Goal: Find contact information: Find contact information

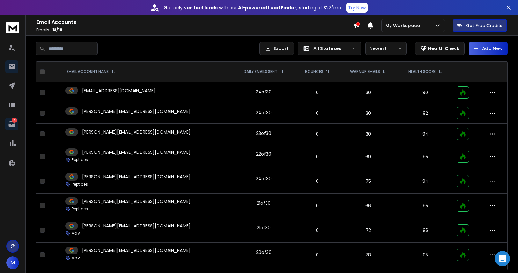
click at [8, 123] on icon at bounding box center [11, 124] width 7 height 6
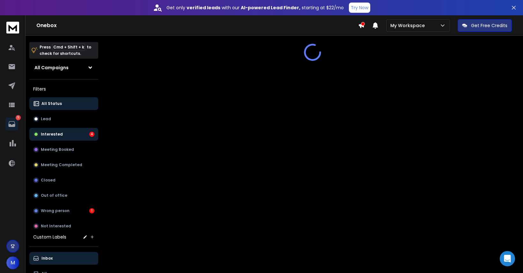
click at [53, 136] on p "Interested" at bounding box center [52, 134] width 22 height 5
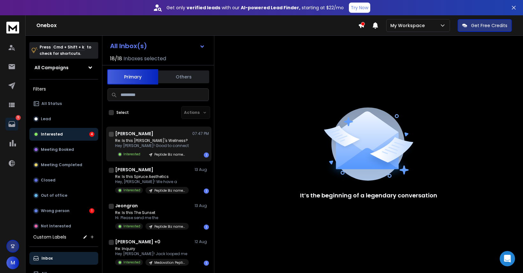
click at [139, 142] on p "Re: Is this [PERSON_NAME]'s Wellness?" at bounding box center [152, 140] width 74 height 5
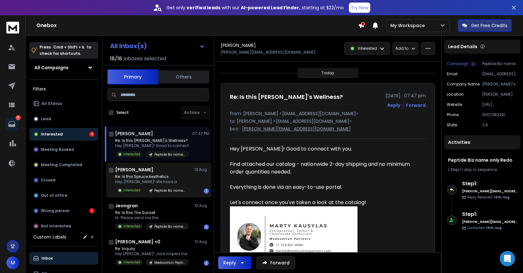
click at [154, 183] on p "Hey, [PERSON_NAME]! We have a" at bounding box center [152, 181] width 74 height 5
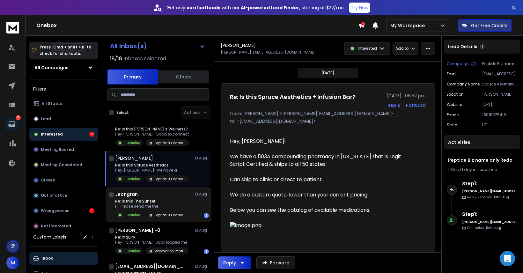
scroll to position [12, 0]
click at [140, 203] on p "Re: Is this The Sunset" at bounding box center [152, 200] width 74 height 5
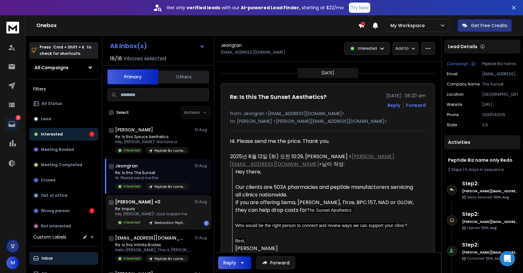
scroll to position [79, 0]
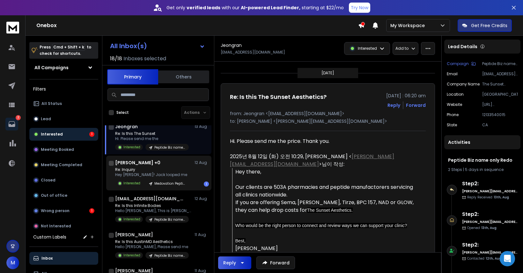
click at [155, 172] on p "Hey [PERSON_NAME]! Jack looped me" at bounding box center [152, 174] width 74 height 5
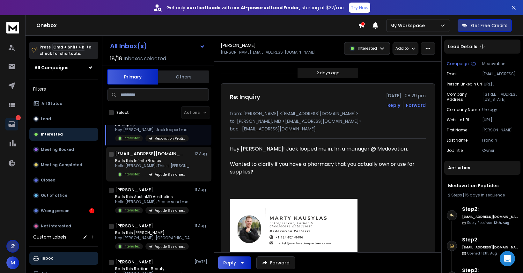
scroll to position [109, 0]
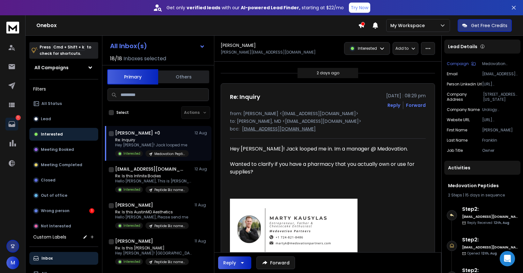
click at [162, 143] on p "Hey [PERSON_NAME]! Jack looped me" at bounding box center [152, 145] width 74 height 5
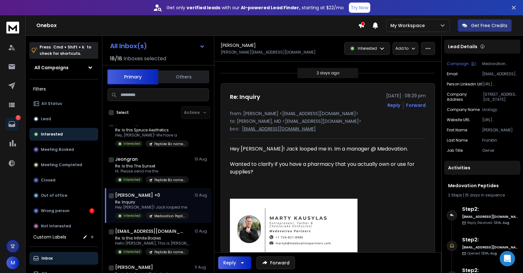
scroll to position [0, 0]
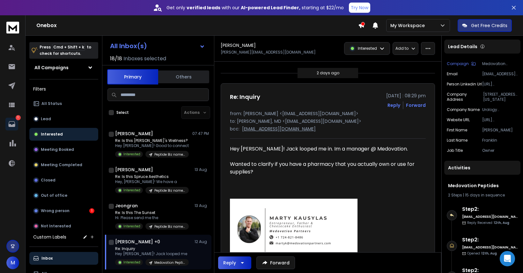
click at [152, 245] on div "Marty K +0 12 Aug Re: Inquiry Hey William! Jack looped me Interested Medovation…" at bounding box center [162, 251] width 94 height 27
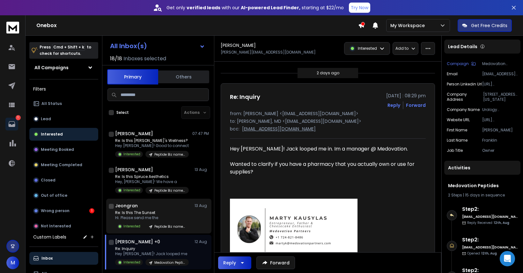
click at [165, 205] on div "Jeongran 13 Aug" at bounding box center [162, 205] width 94 height 6
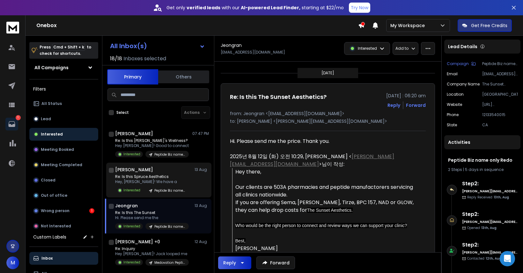
click at [165, 174] on p "Re: Is this Spruce Aesthetics" at bounding box center [152, 176] width 74 height 5
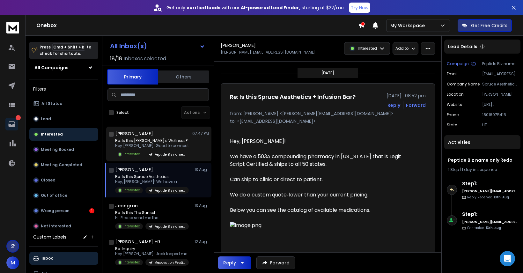
click at [160, 134] on div "Marty K 07:47 PM" at bounding box center [162, 133] width 94 height 6
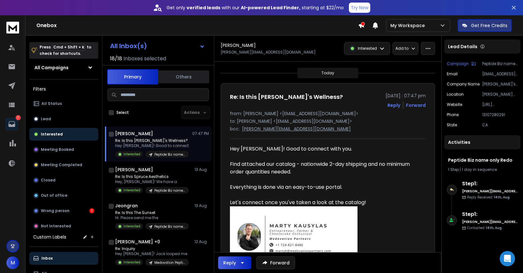
click at [131, 95] on input at bounding box center [157, 94] width 101 height 13
paste input "**********"
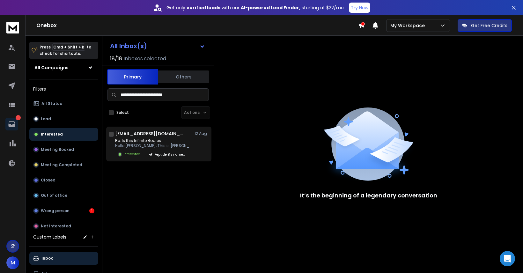
type input "**********"
click at [150, 144] on p "Hello [PERSON_NAME], This is [PERSON_NAME]" at bounding box center [153, 145] width 77 height 5
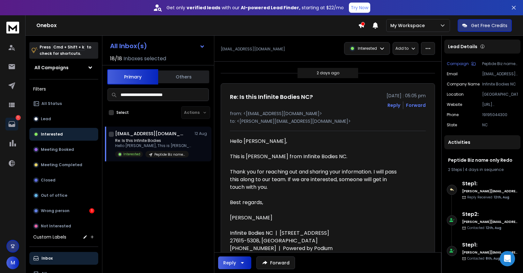
click at [130, 94] on input "**********" at bounding box center [157, 94] width 101 height 13
click at [140, 210] on div "infinitebodiesnc@gmail.com 12 Aug Re: Is this Infinite Bodies Hello Marty, This…" at bounding box center [158, 177] width 112 height 104
click at [63, 136] on button "Interested" at bounding box center [63, 134] width 69 height 13
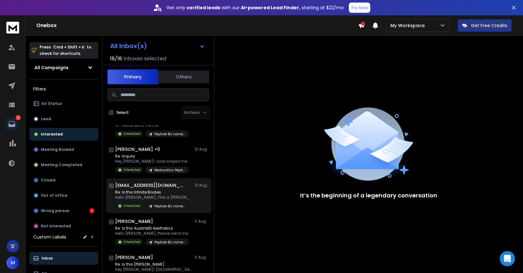
scroll to position [130, 0]
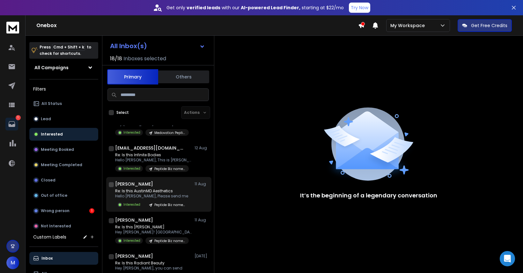
click at [154, 198] on p "Hello [PERSON_NAME], Please send me" at bounding box center [152, 196] width 74 height 5
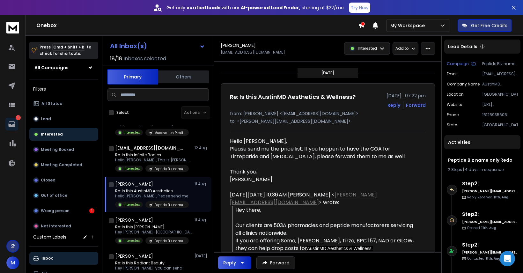
click at [265, 98] on h1 "Re: Is this AustinMD Aesthetics & Wellness?" at bounding box center [293, 96] width 126 height 9
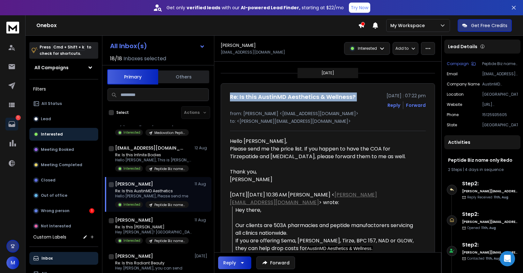
click at [265, 98] on h1 "Re: Is this AustinMD Aesthetics & Wellness?" at bounding box center [293, 96] width 126 height 9
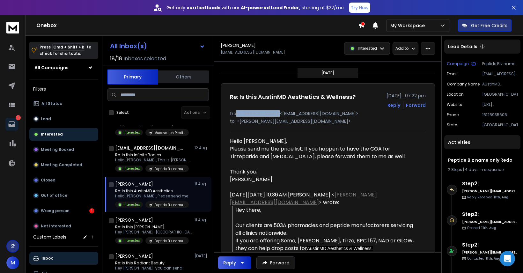
drag, startPoint x: 272, startPoint y: 114, endPoint x: 249, endPoint y: 112, distance: 22.7
click at [243, 111] on p "from: Lidia Malaty <lidia315@gmail.com>" at bounding box center [328, 113] width 196 height 6
click at [298, 114] on p "from: Lidia Malaty <lidia315@gmail.com>" at bounding box center [328, 113] width 196 height 6
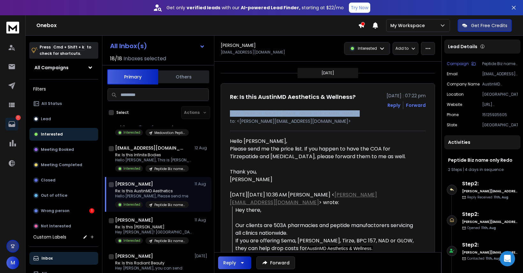
copy p "from: Lidia Malaty <lidia315@gmail.com>"
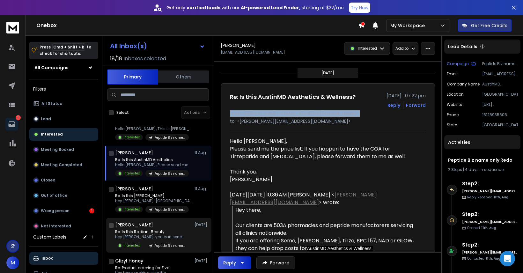
scroll to position [162, 0]
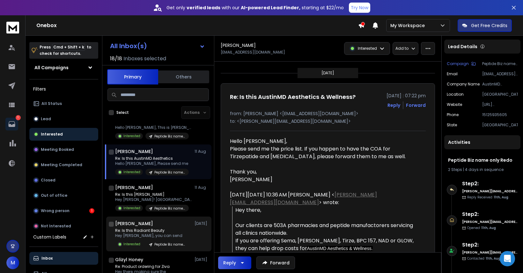
click at [148, 238] on div "Re: Is this Radiant Beauty Hey Chloe, you can send Interested Peptide Biz name …" at bounding box center [152, 237] width 74 height 19
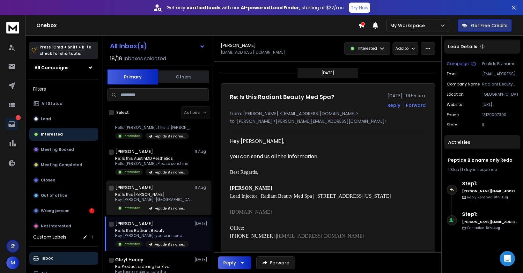
scroll to position [229, 0]
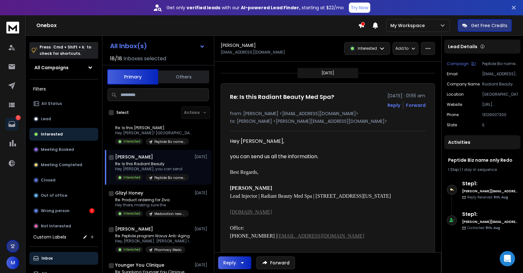
click at [282, 113] on p "from: Ruste Carter <radiantbeautyrn@gmail.com>" at bounding box center [328, 113] width 196 height 6
copy p "radiantbeautyrn"
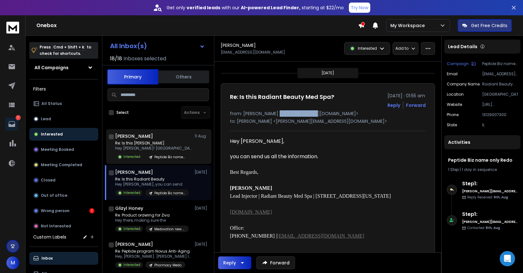
scroll to position [198, 0]
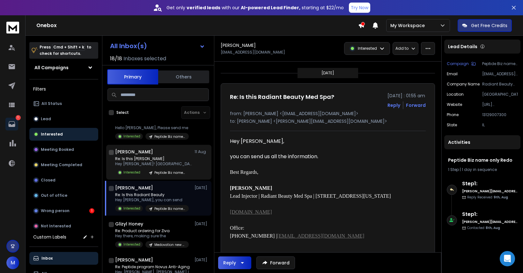
click at [152, 162] on p "Hey [PERSON_NAME]! [GEOGRAPHIC_DATA] to connect" at bounding box center [153, 163] width 77 height 5
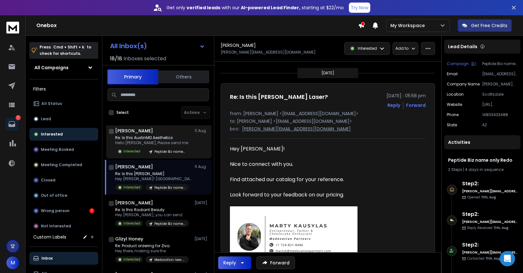
scroll to position [112, 0]
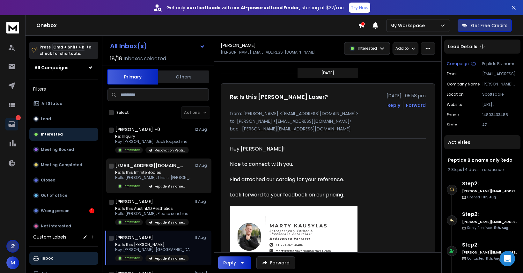
click at [162, 177] on p "Hello [PERSON_NAME], This is [PERSON_NAME]" at bounding box center [153, 177] width 77 height 5
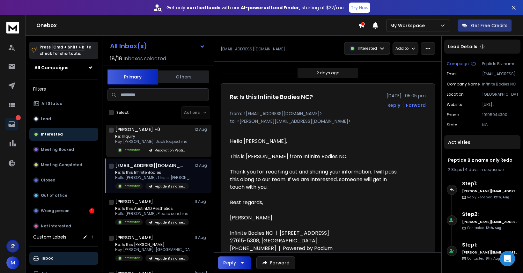
click at [156, 130] on div "Marty K +0 12 Aug" at bounding box center [162, 129] width 94 height 6
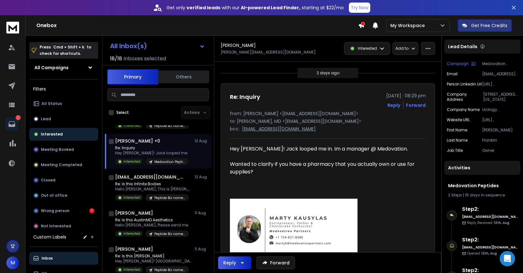
scroll to position [54, 0]
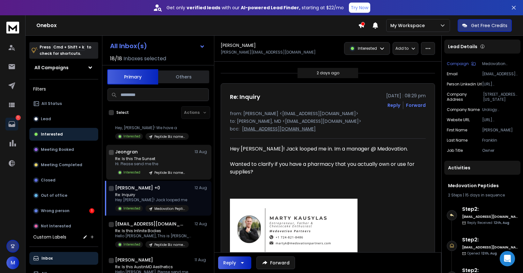
click at [149, 159] on p "Re: Is this The Sunset" at bounding box center [152, 158] width 74 height 5
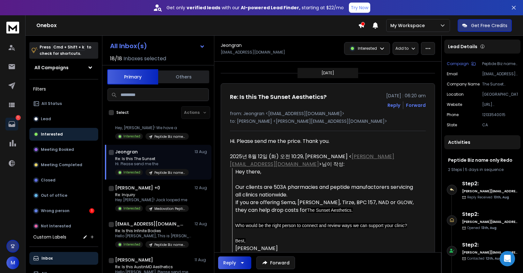
click at [255, 113] on p "from: Jeongran <thesunset1509@gmail.com>" at bounding box center [328, 113] width 196 height 6
copy p "Jeongran"
drag, startPoint x: 267, startPoint y: 112, endPoint x: 261, endPoint y: 55, distance: 58.1
click at [329, 113] on p "from: Jeongran <thesunset1509@gmail.com>" at bounding box center [328, 113] width 196 height 6
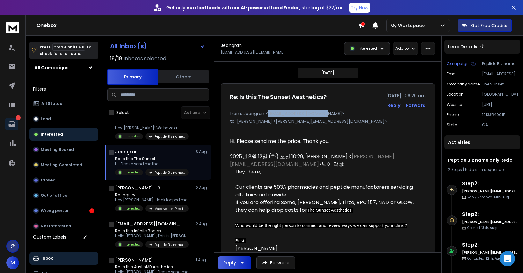
copy p "thesunset1509@gmail.com"
click at [67, 214] on button "Wrong person 1" at bounding box center [63, 210] width 69 height 13
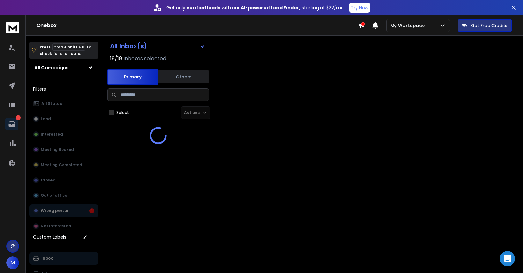
scroll to position [0, 0]
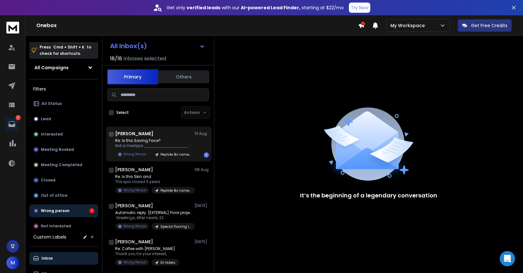
click at [167, 141] on p "Re: Is this Saving Face?" at bounding box center [153, 140] width 77 height 5
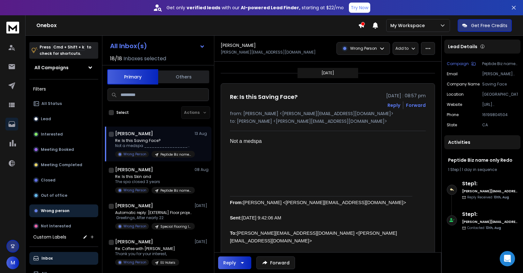
drag, startPoint x: 157, startPoint y: 138, endPoint x: 163, endPoint y: 139, distance: 5.7
click at [157, 138] on p "Re: Is this Saving Face?" at bounding box center [153, 140] width 77 height 5
click at [358, 45] on div "Wrong Person" at bounding box center [363, 48] width 53 height 12
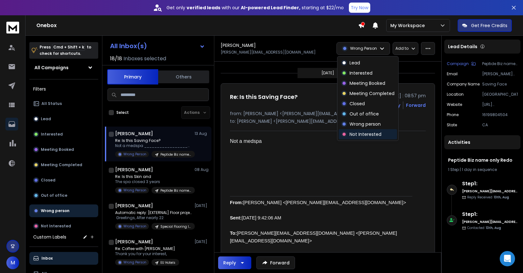
click at [352, 133] on p "Not Interested" at bounding box center [365, 134] width 32 height 6
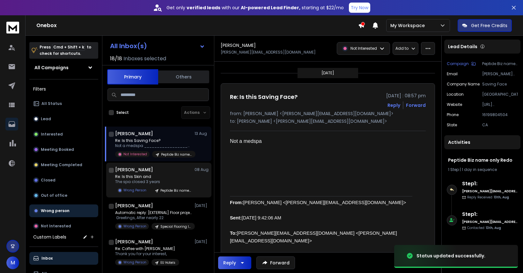
click at [156, 178] on p "Re: Is this Skin and" at bounding box center [153, 176] width 77 height 5
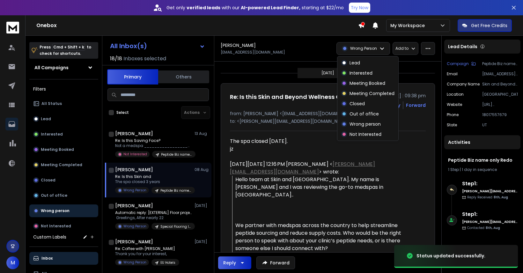
click at [361, 50] on p "Wrong Person" at bounding box center [363, 48] width 27 height 5
click at [365, 133] on p "Not Interested" at bounding box center [365, 134] width 32 height 6
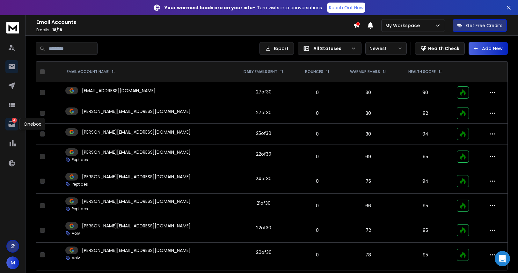
click at [8, 124] on icon at bounding box center [11, 124] width 7 height 6
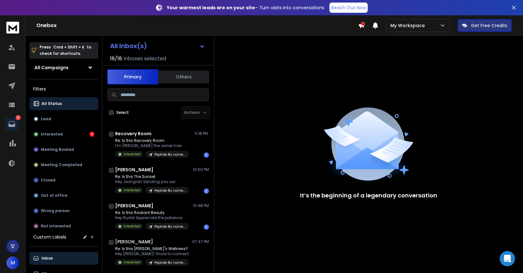
click at [147, 93] on input at bounding box center [157, 94] width 101 height 13
paste input "**********"
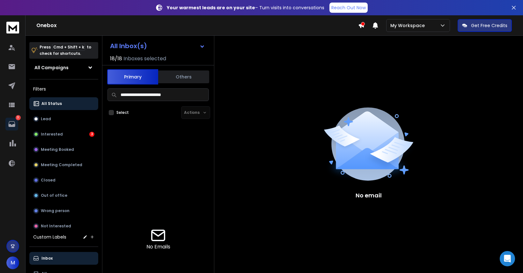
drag, startPoint x: 150, startPoint y: 94, endPoint x: 114, endPoint y: 94, distance: 35.4
click at [114, 94] on div "**********" at bounding box center [157, 94] width 101 height 13
click at [180, 95] on input "**********" at bounding box center [157, 94] width 101 height 13
click at [176, 95] on input "**********" at bounding box center [157, 94] width 101 height 13
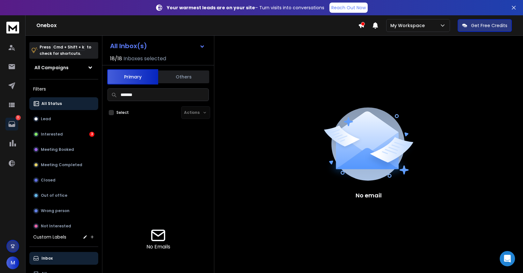
click at [164, 94] on input "*******" at bounding box center [157, 94] width 101 height 13
click at [169, 101] on div "******* Select Actions No Emails" at bounding box center [158, 206] width 112 height 241
click at [170, 95] on input "*******" at bounding box center [157, 94] width 101 height 13
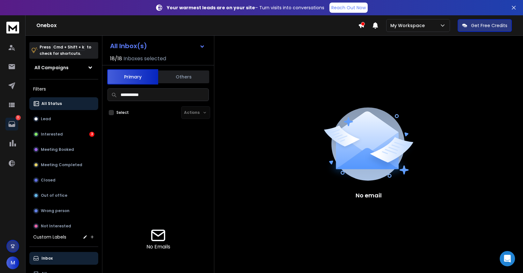
type input "**********"
click at [170, 95] on input "**********" at bounding box center [157, 94] width 101 height 13
click at [190, 78] on button "Others" at bounding box center [183, 77] width 51 height 14
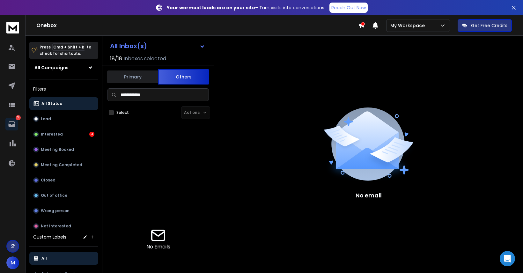
click at [171, 90] on input "**********" at bounding box center [157, 94] width 101 height 13
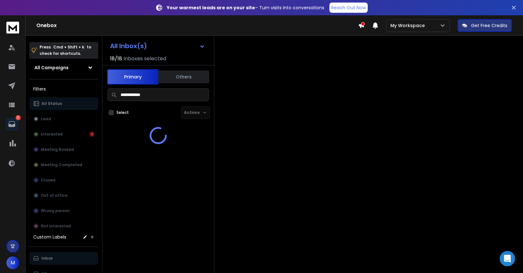
click at [132, 78] on button "Primary" at bounding box center [132, 76] width 51 height 15
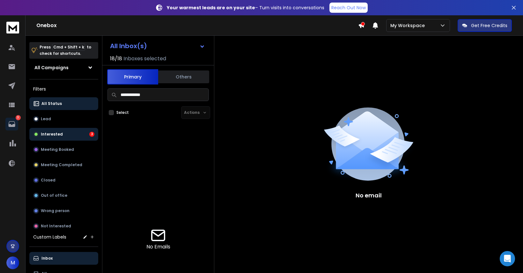
click at [59, 134] on p "Interested" at bounding box center [52, 134] width 22 height 5
click at [62, 136] on button "Interested 3" at bounding box center [63, 134] width 69 height 13
click at [136, 94] on input "**********" at bounding box center [157, 94] width 101 height 13
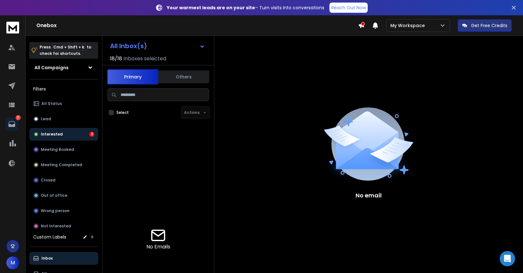
click at [124, 77] on button "Primary" at bounding box center [132, 76] width 51 height 15
click at [176, 86] on div at bounding box center [158, 93] width 106 height 15
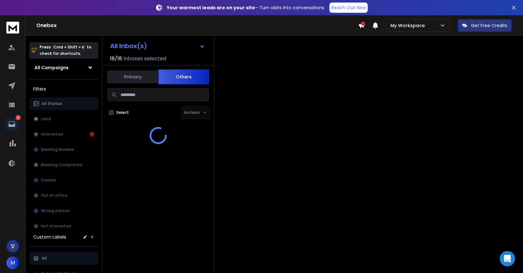
click at [178, 81] on button "Others" at bounding box center [183, 76] width 51 height 15
click at [135, 77] on button "Primary" at bounding box center [132, 77] width 51 height 14
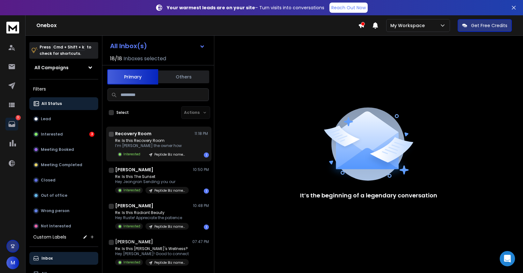
click at [164, 147] on p "I’m [PERSON_NAME] the owner how" at bounding box center [152, 145] width 74 height 5
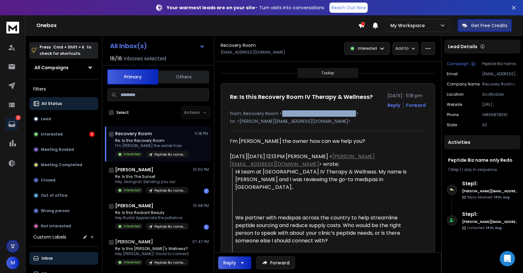
drag, startPoint x: 284, startPoint y: 115, endPoint x: 354, endPoint y: 112, distance: 70.5
click at [354, 112] on p "from: Recovery Room <[EMAIL_ADDRESS][DOMAIN_NAME]>" at bounding box center [328, 113] width 196 height 6
copy p "[EMAIL_ADDRESS][DOMAIN_NAME]"
click at [154, 140] on p "Re: Is this Recovery Room" at bounding box center [152, 140] width 74 height 5
